Goal: Information Seeking & Learning: Check status

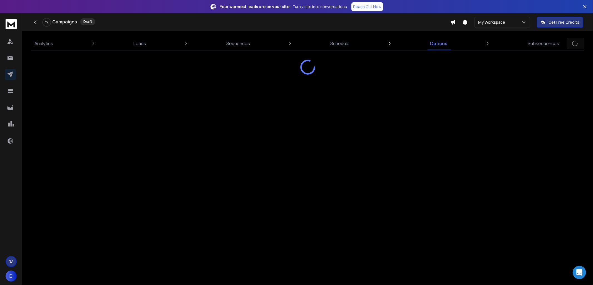
select select "**********"
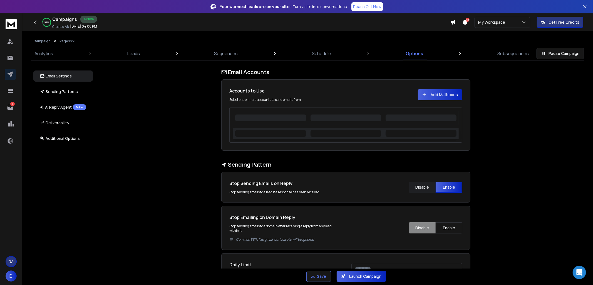
click at [9, 101] on div "1" at bounding box center [11, 92] width 13 height 112
click at [8, 106] on icon at bounding box center [10, 107] width 7 height 7
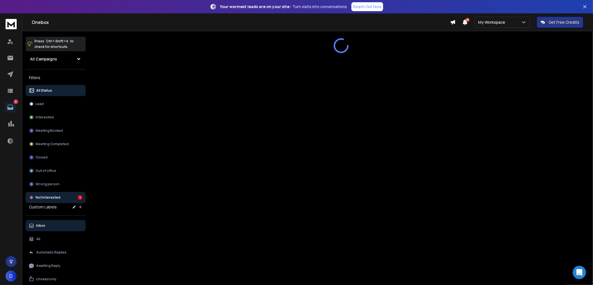
click at [43, 197] on p "Not Interested" at bounding box center [48, 197] width 25 height 4
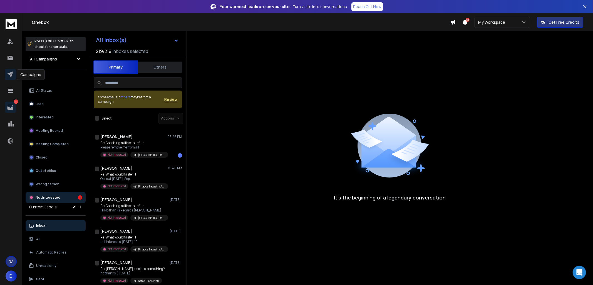
click at [10, 75] on icon at bounding box center [10, 74] width 6 height 6
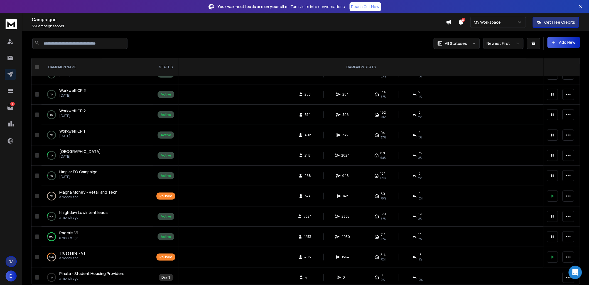
scroll to position [185, 0]
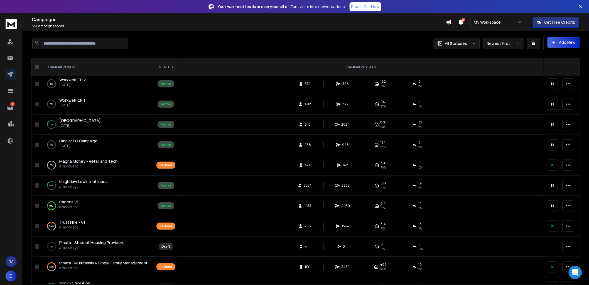
click at [79, 199] on div "90 % Pageris V1 a month ago" at bounding box center [97, 205] width 100 height 13
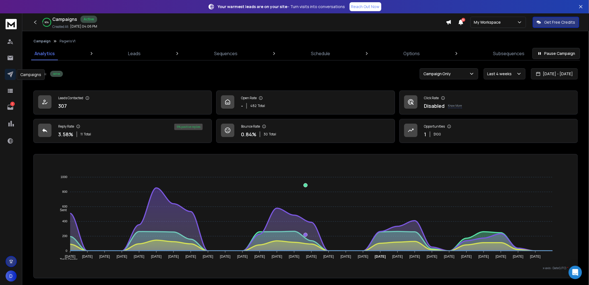
click at [11, 74] on icon at bounding box center [10, 74] width 6 height 6
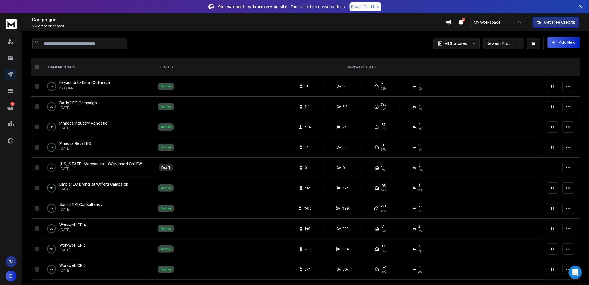
click at [95, 82] on span "Keyaundra - Email Outreach" at bounding box center [84, 82] width 51 height 5
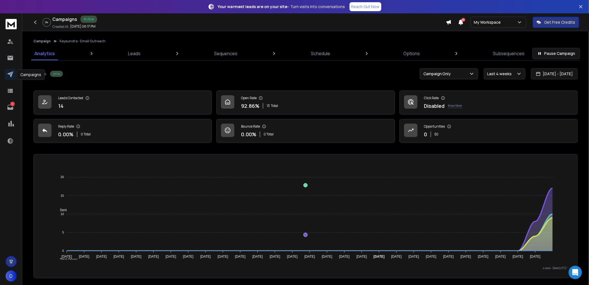
click at [11, 76] on icon at bounding box center [10, 74] width 6 height 6
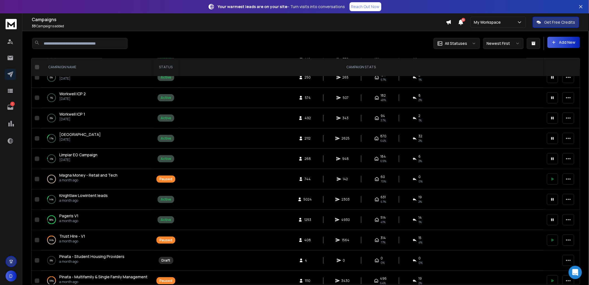
scroll to position [185, 0]
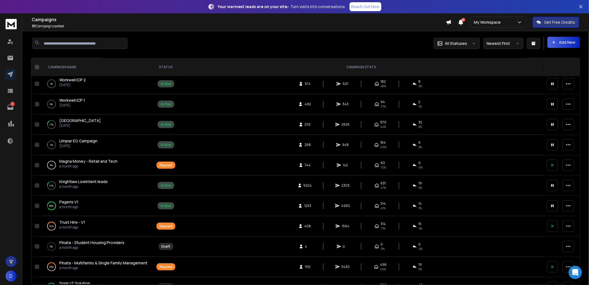
click at [61, 199] on span "Pageris V1" at bounding box center [68, 201] width 19 height 5
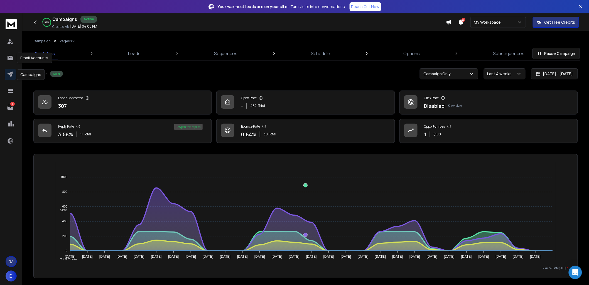
click at [10, 75] on icon at bounding box center [10, 74] width 6 height 6
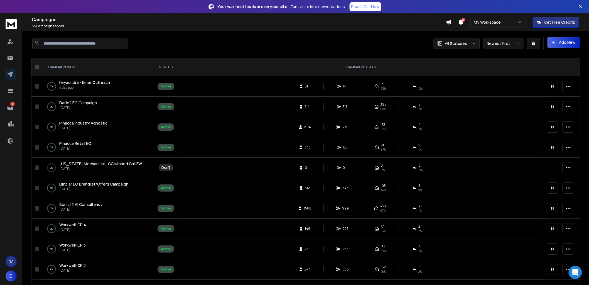
click at [84, 101] on span "Dade2 EO Campaign" at bounding box center [78, 102] width 38 height 5
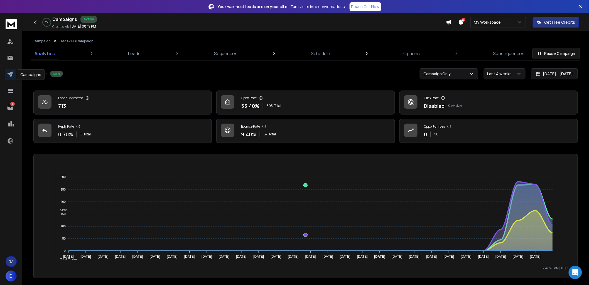
click at [12, 72] on icon at bounding box center [10, 74] width 6 height 6
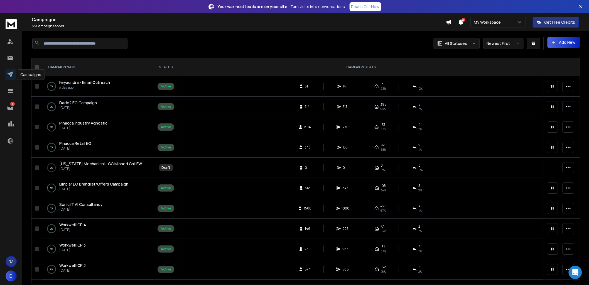
click at [92, 121] on span "Pinacca Industry Agnostic" at bounding box center [83, 122] width 48 height 5
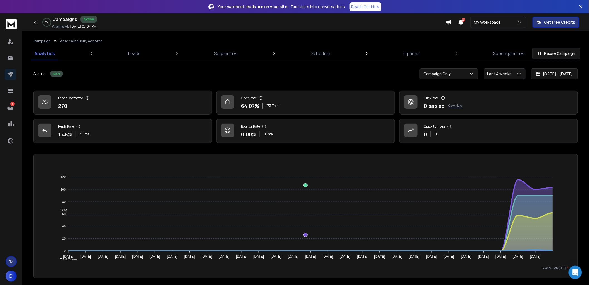
click at [40, 22] on div "0 % Campaigns Active Created At: [DATE] 07:04 PM" at bounding box center [64, 22] width 65 height 13
click at [35, 23] on icon at bounding box center [35, 22] width 2 height 4
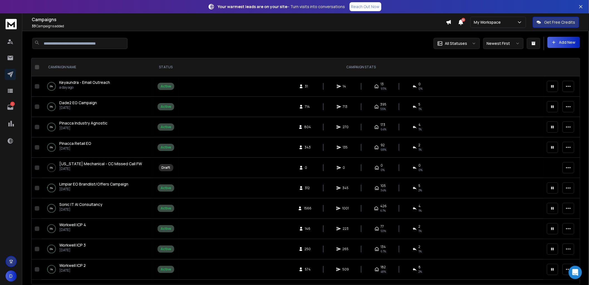
click at [79, 141] on span "Pinacca Retail EO" at bounding box center [75, 143] width 32 height 5
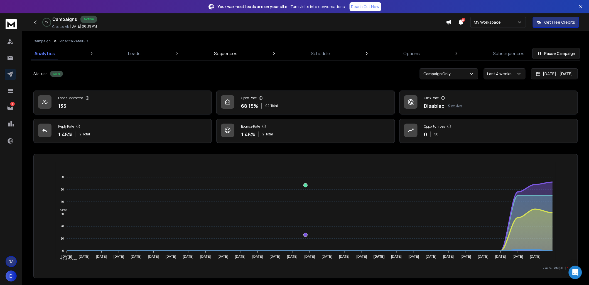
click at [222, 53] on p "Sequences" at bounding box center [226, 53] width 24 height 7
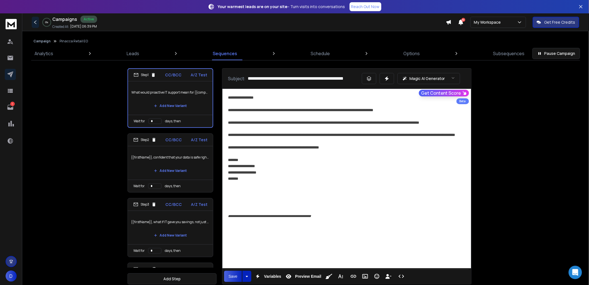
click at [34, 23] on icon at bounding box center [35, 22] width 5 height 5
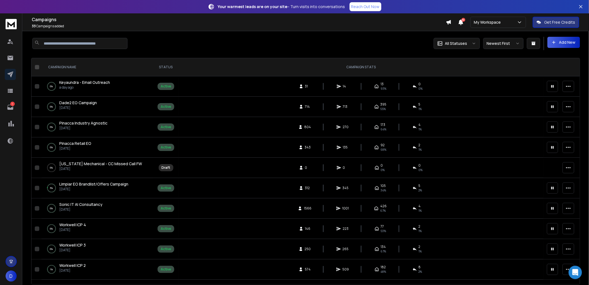
click at [76, 142] on span "Pinacca Retail EO" at bounding box center [75, 143] width 32 height 5
